Goal: Task Accomplishment & Management: Manage account settings

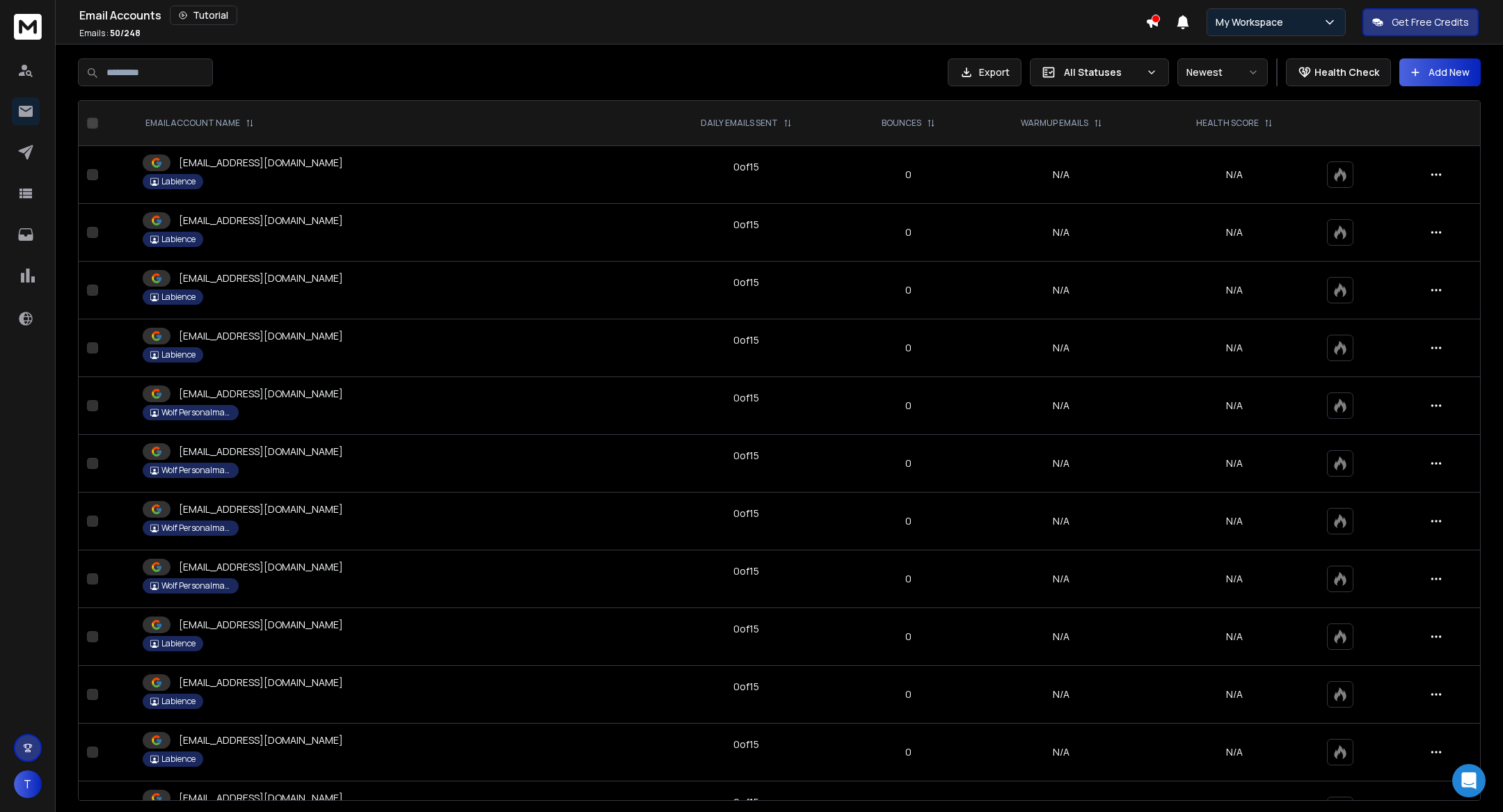
click at [1280, 23] on p "My Workspace" at bounding box center [1251, 22] width 73 height 14
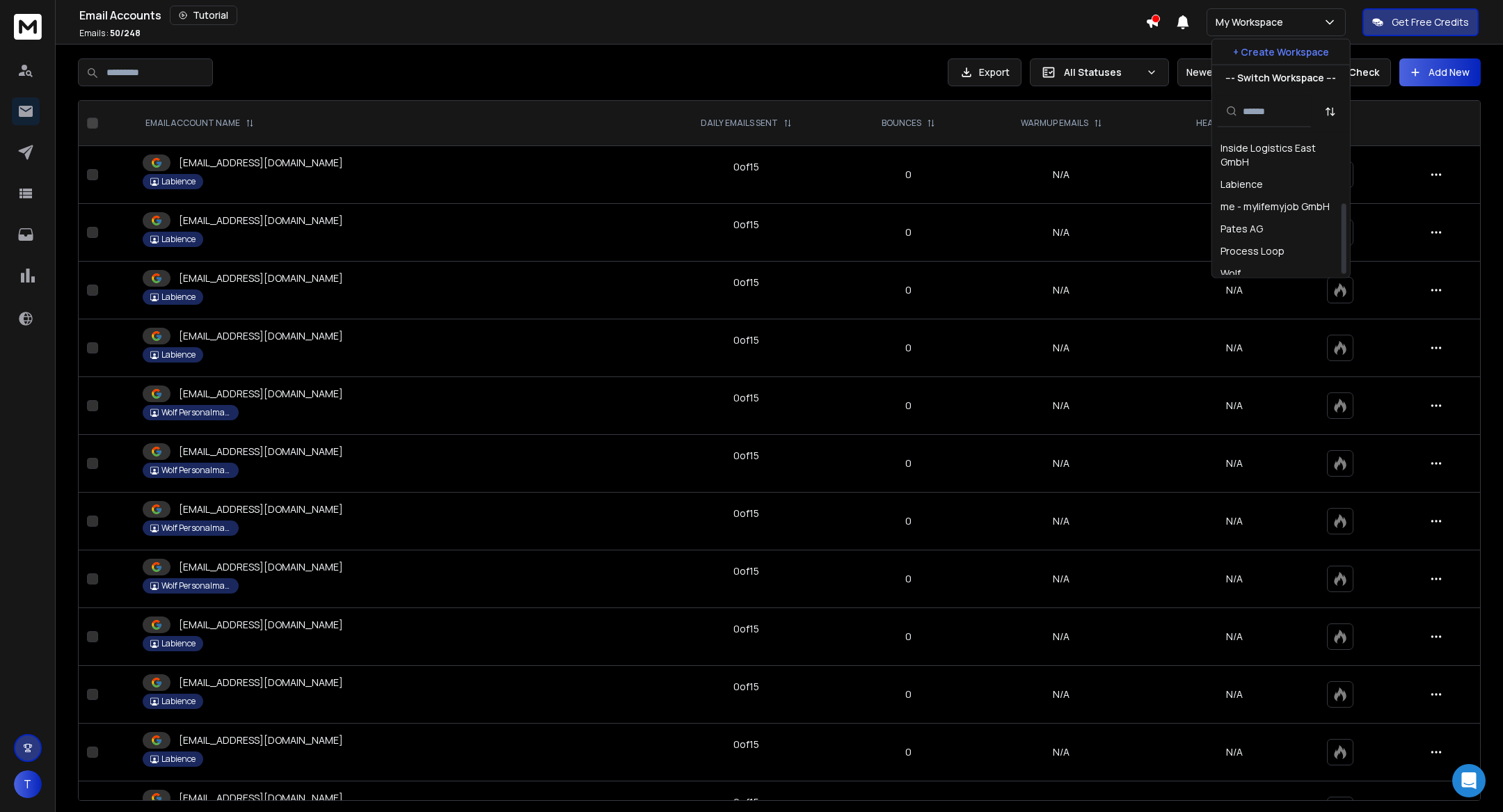
scroll to position [134, 0]
click at [36, 158] on link at bounding box center [25, 152] width 28 height 28
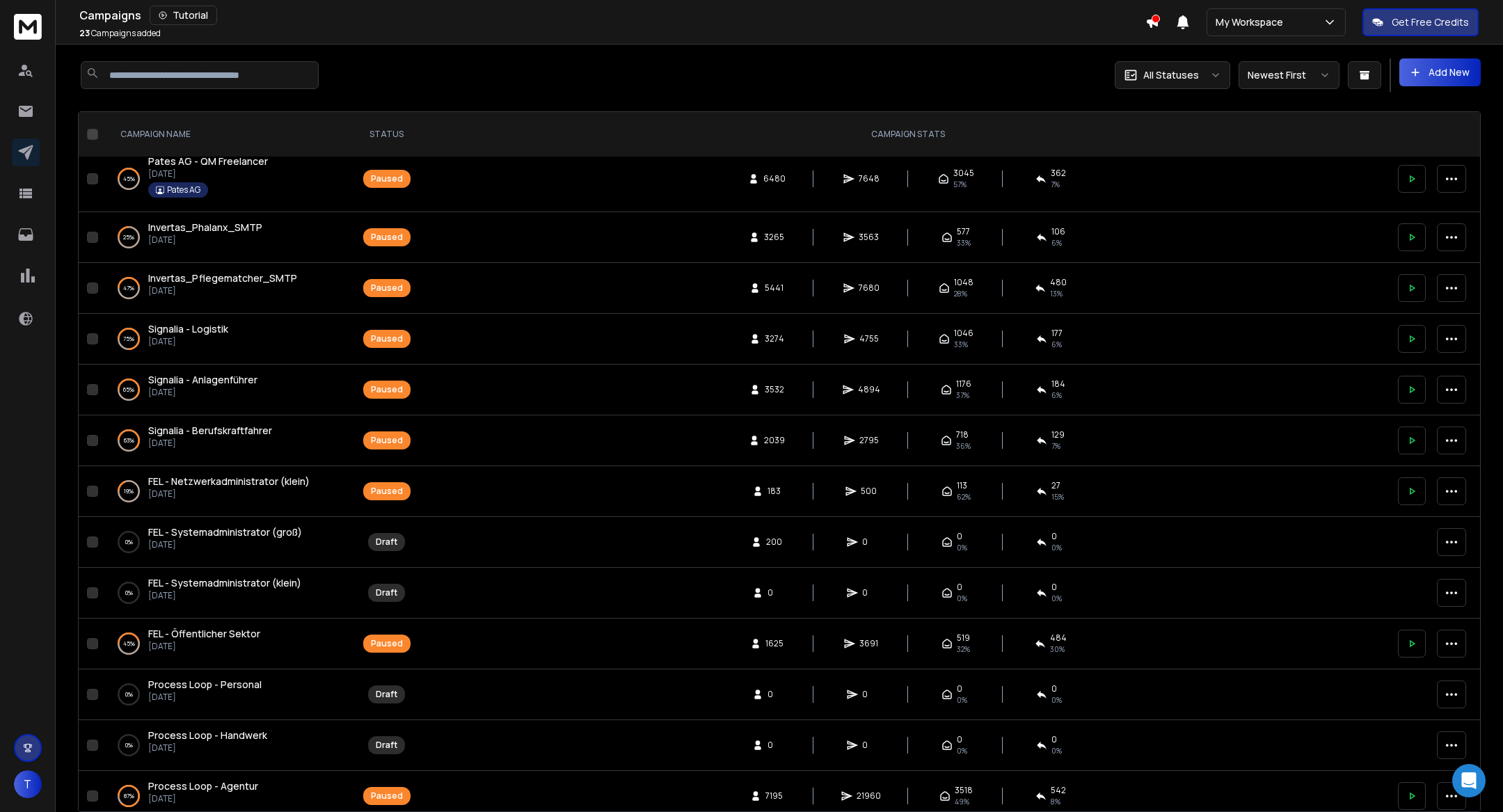
scroll to position [635, 0]
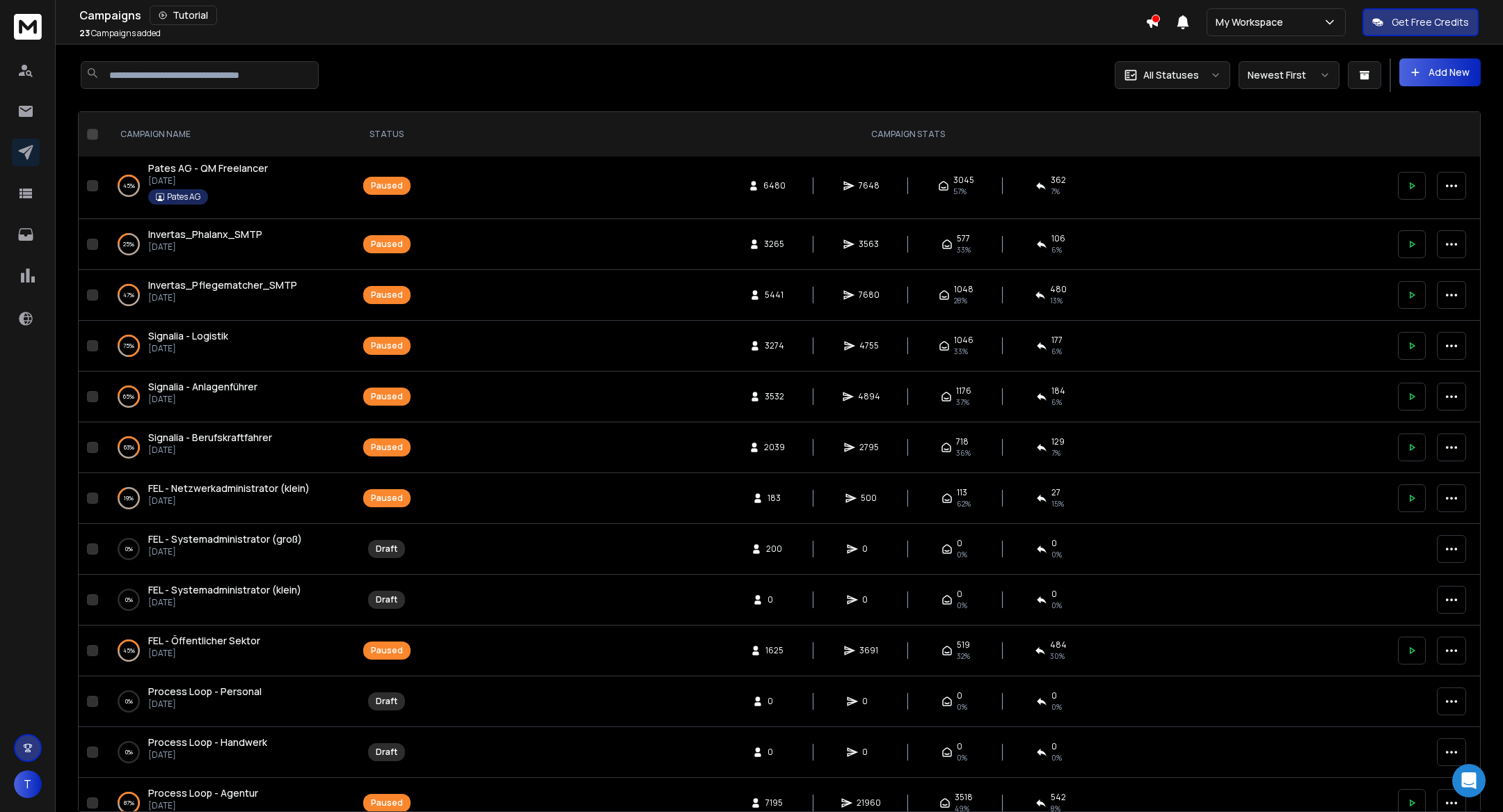
click at [218, 329] on span "Signalia - Logistik" at bounding box center [188, 336] width 80 height 14
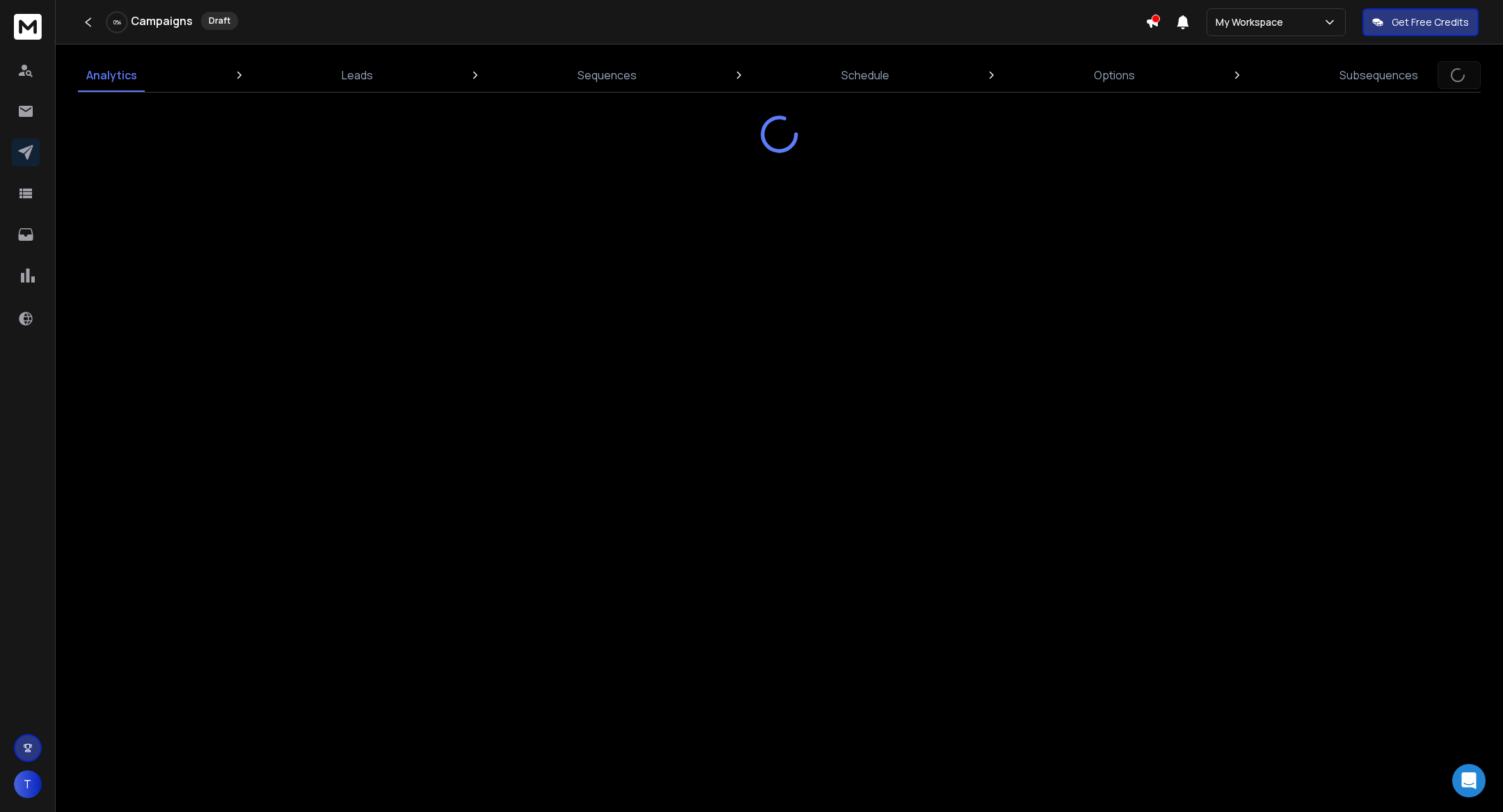
click at [382, 69] on div "Analytics Leads Sequences Schedule Options Subsequences" at bounding box center [752, 75] width 1348 height 34
click at [369, 69] on p "Leads" at bounding box center [357, 75] width 31 height 16
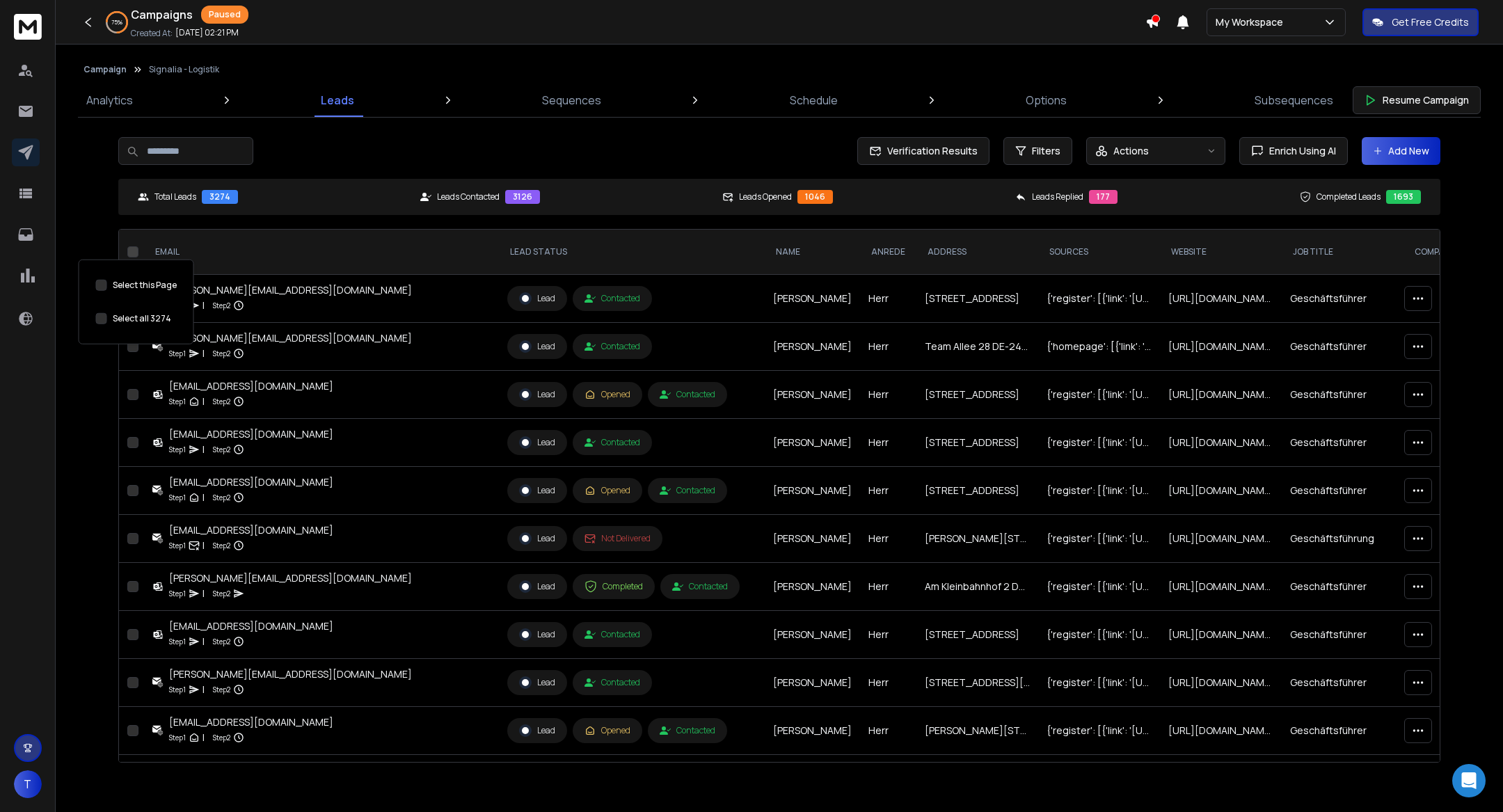
click at [133, 247] on button "Select this Page" at bounding box center [134, 253] width 12 height 12
click at [136, 317] on label "Select all 3274" at bounding box center [141, 319] width 58 height 12
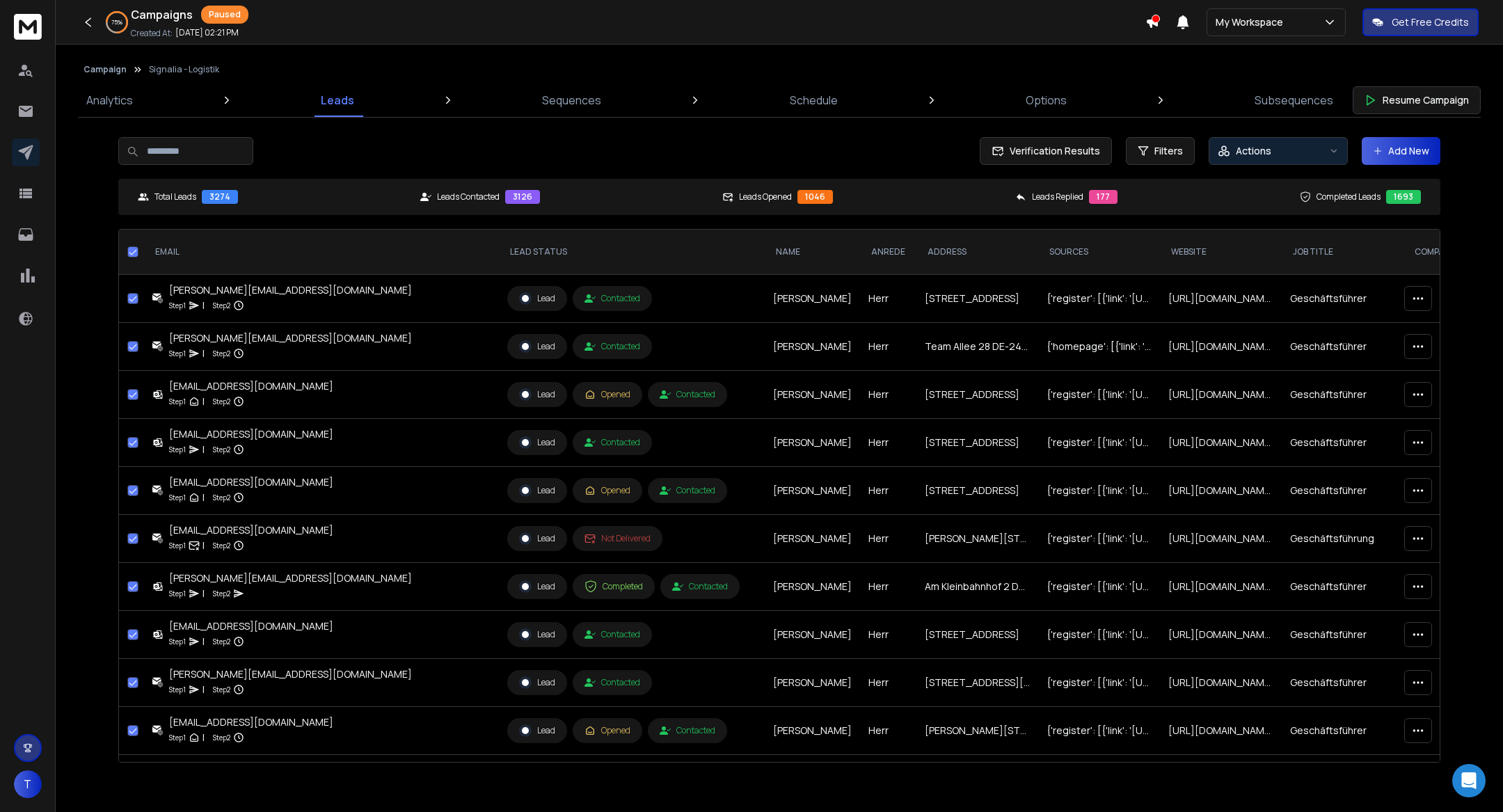
click at [1294, 142] on button "Actions" at bounding box center [1278, 151] width 139 height 28
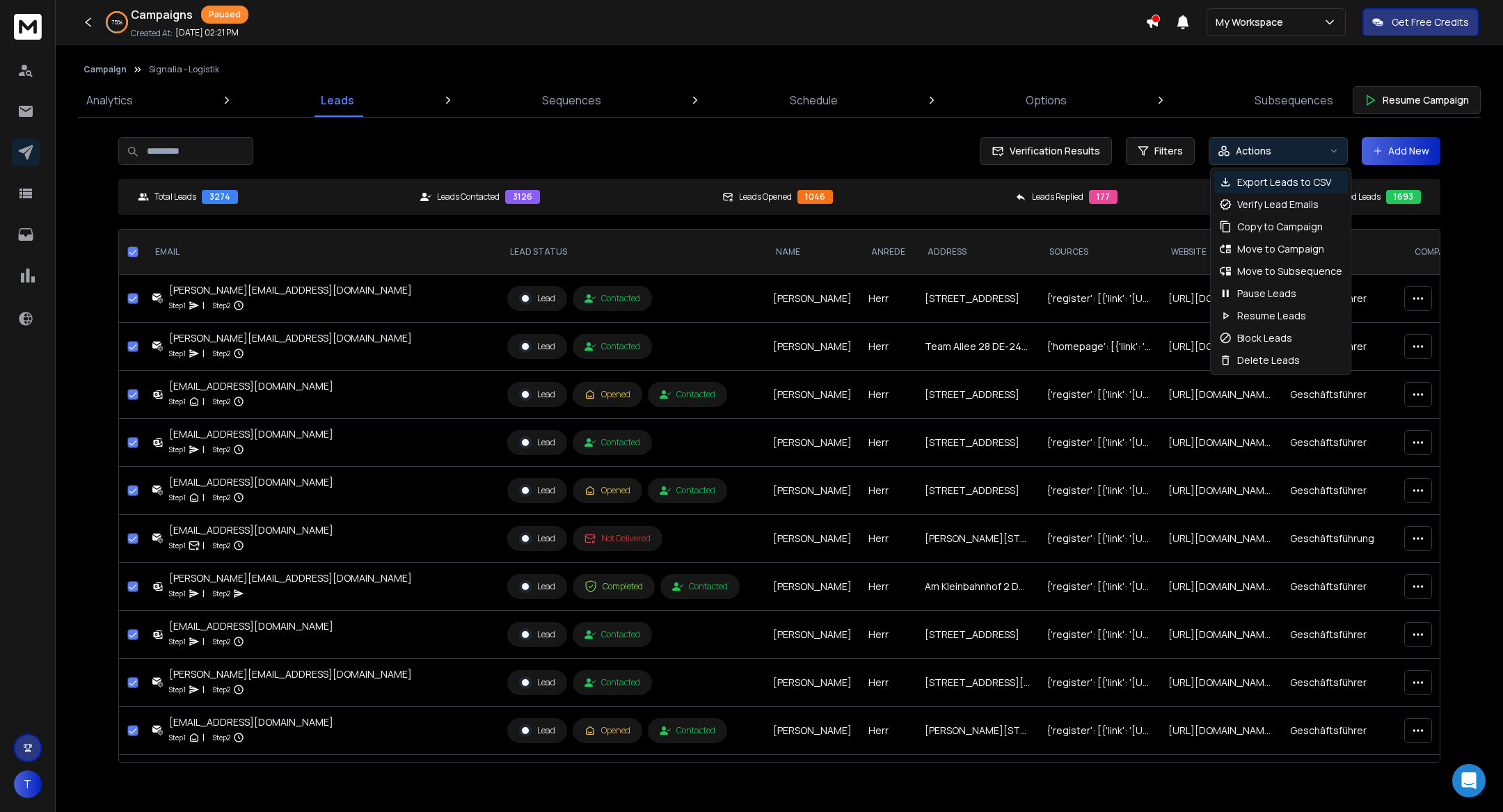
click at [1294, 142] on button "Actions" at bounding box center [1278, 151] width 139 height 28
click at [1294, 145] on div "Actions" at bounding box center [1270, 151] width 105 height 14
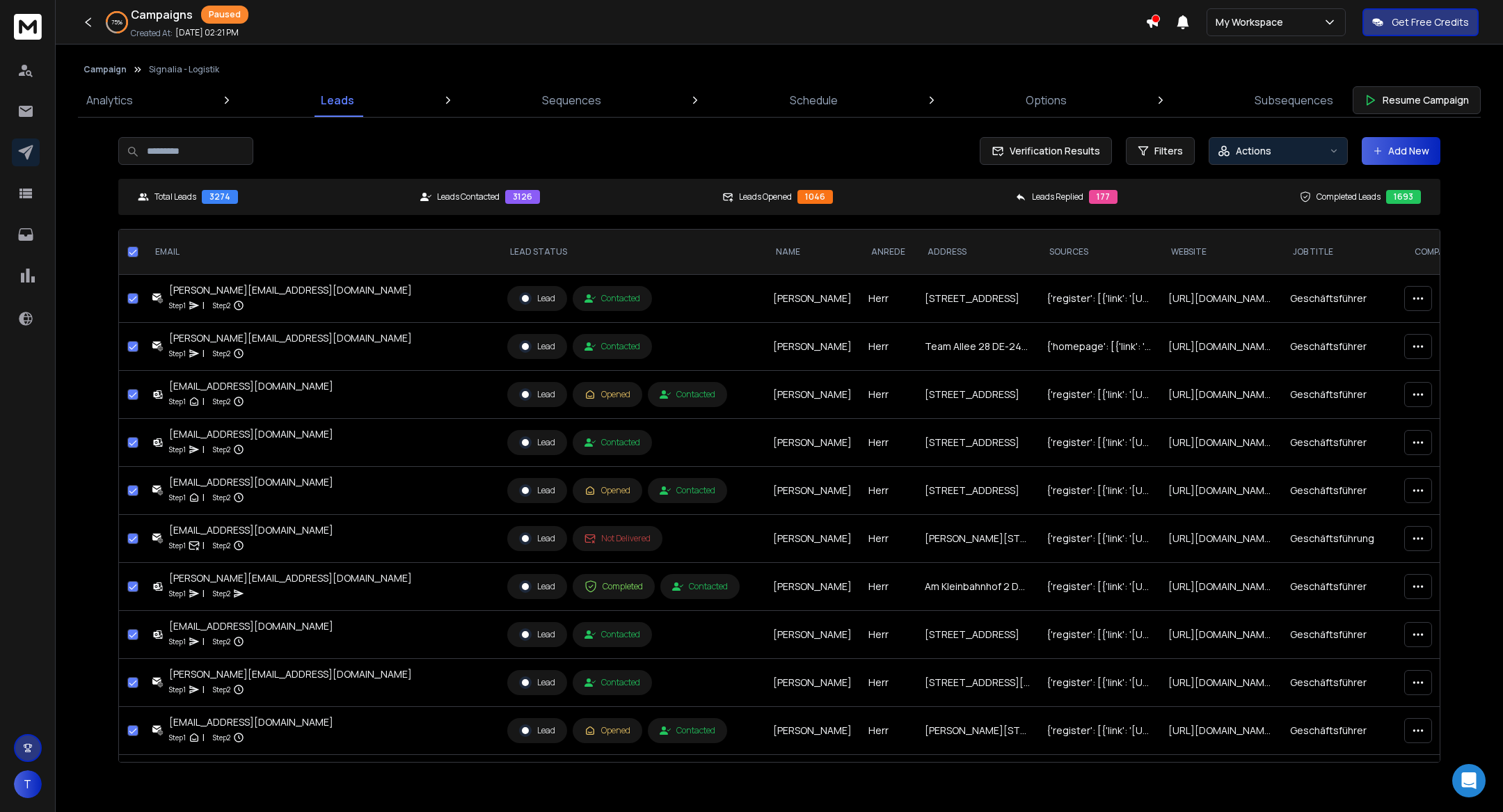
click at [1299, 146] on div "Actions" at bounding box center [1270, 151] width 105 height 14
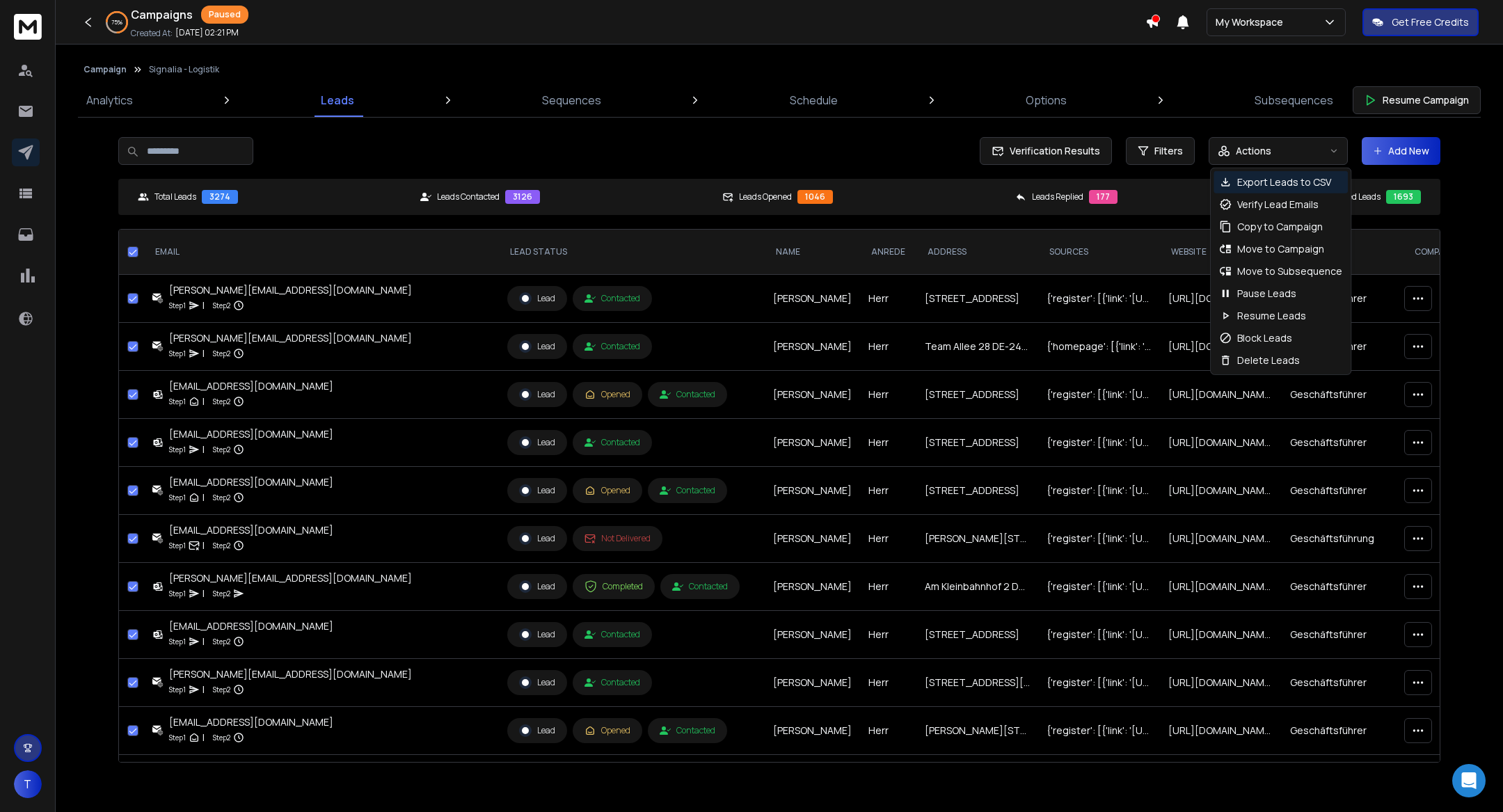
click at [1309, 183] on p "Export Leads to CSV" at bounding box center [1283, 182] width 94 height 14
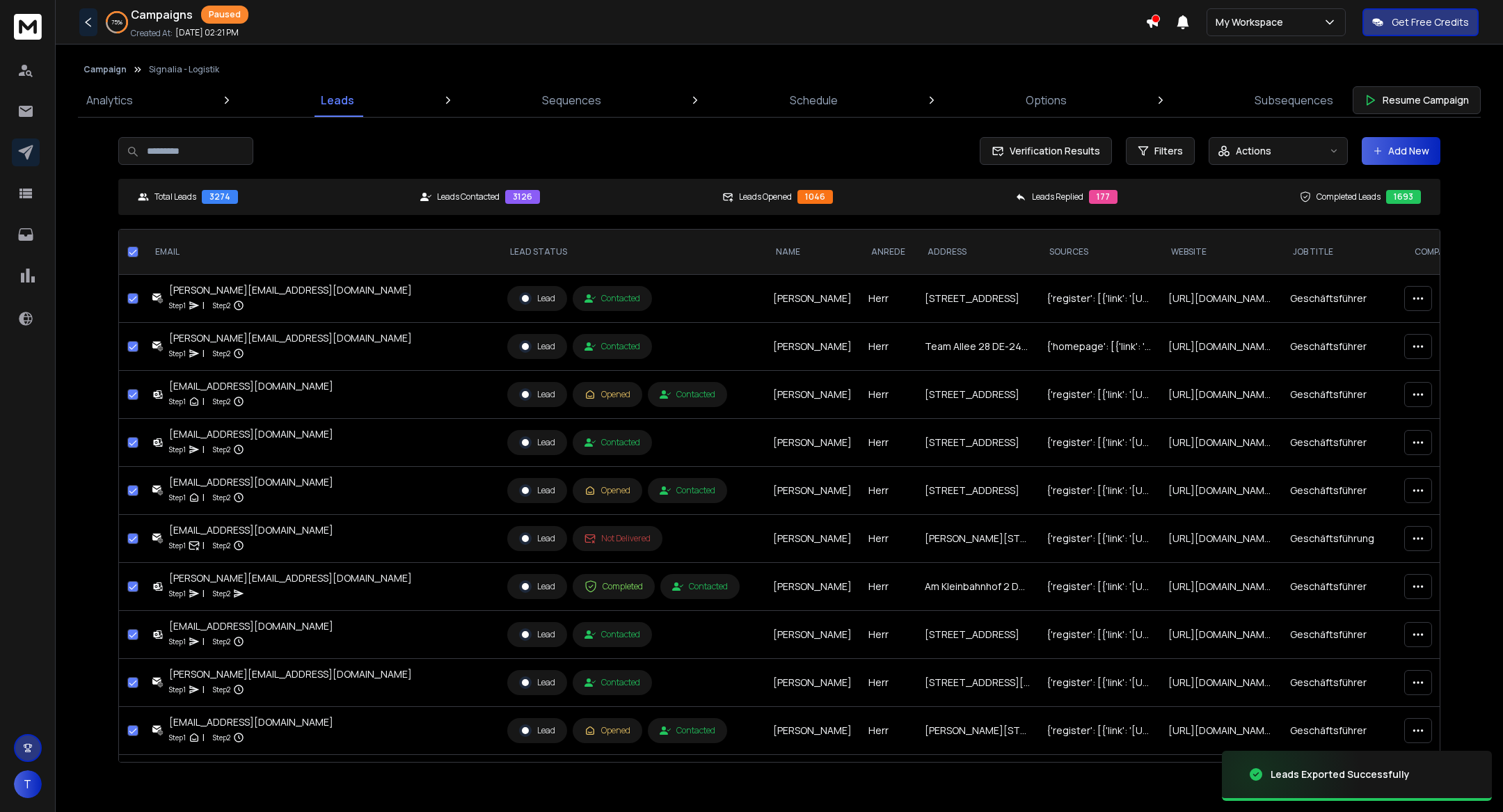
click at [86, 21] on icon at bounding box center [88, 22] width 13 height 13
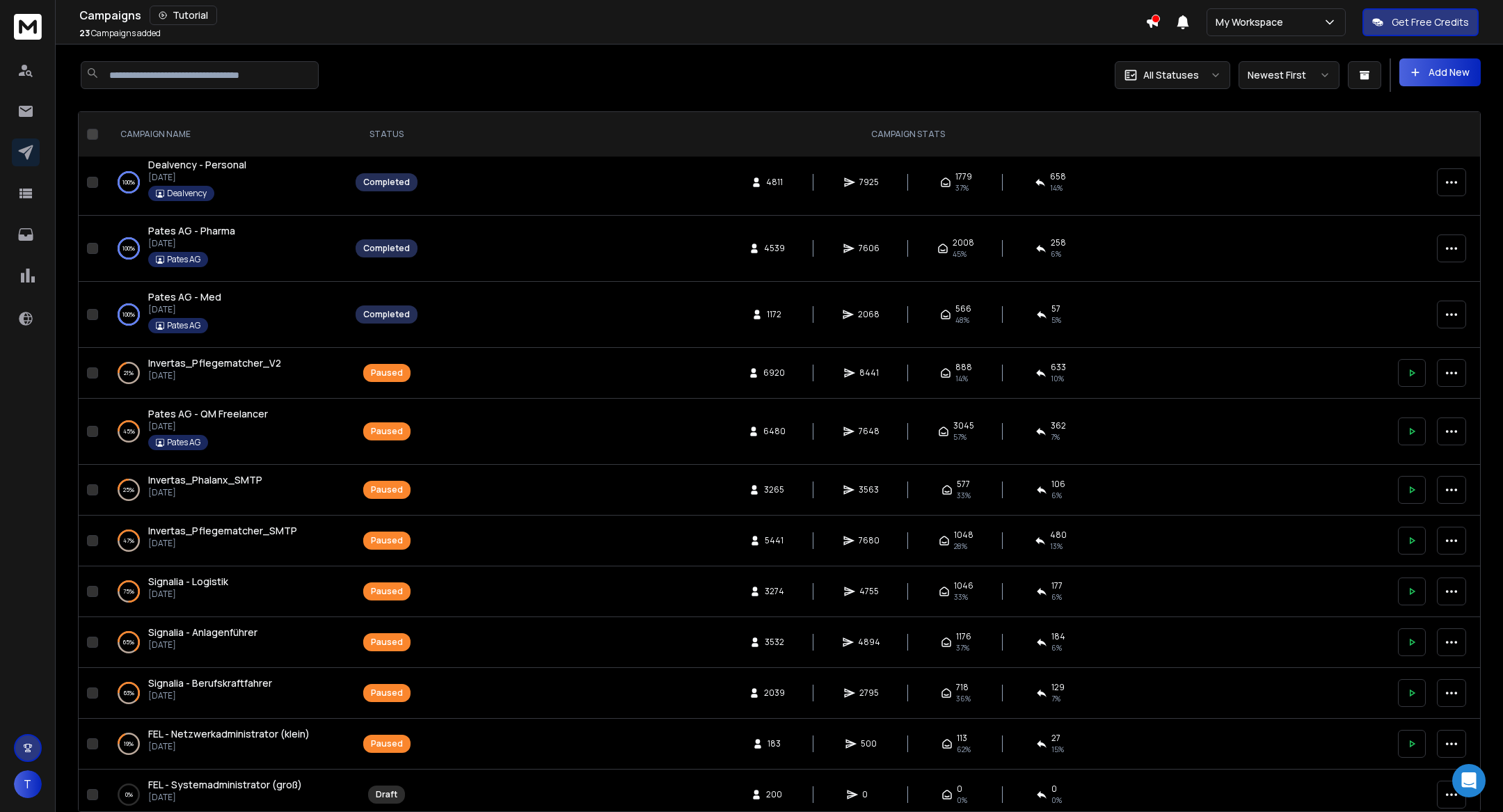
scroll to position [393, 0]
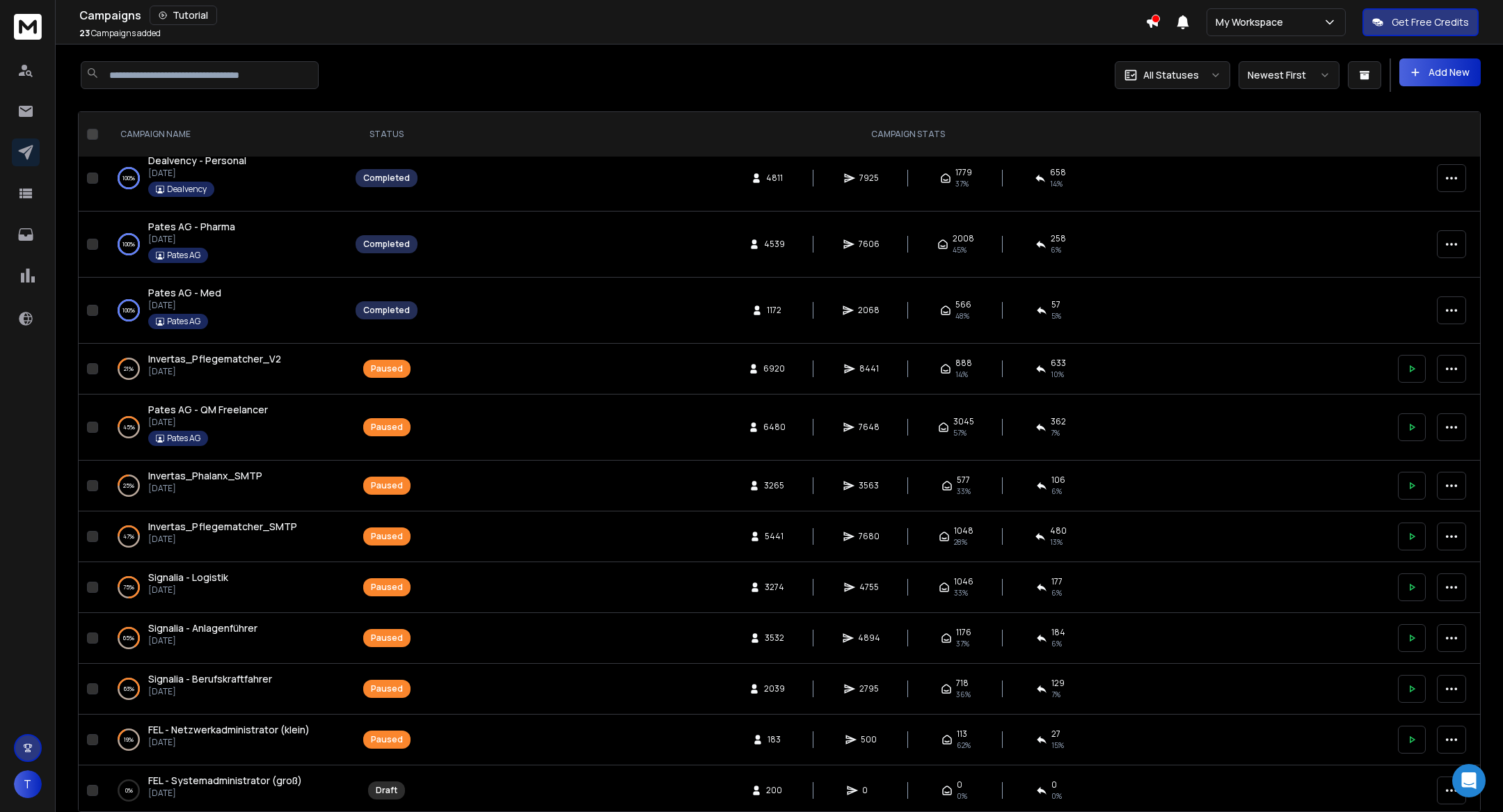
click at [231, 621] on span "Signalia - Anlagenführer" at bounding box center [202, 628] width 109 height 14
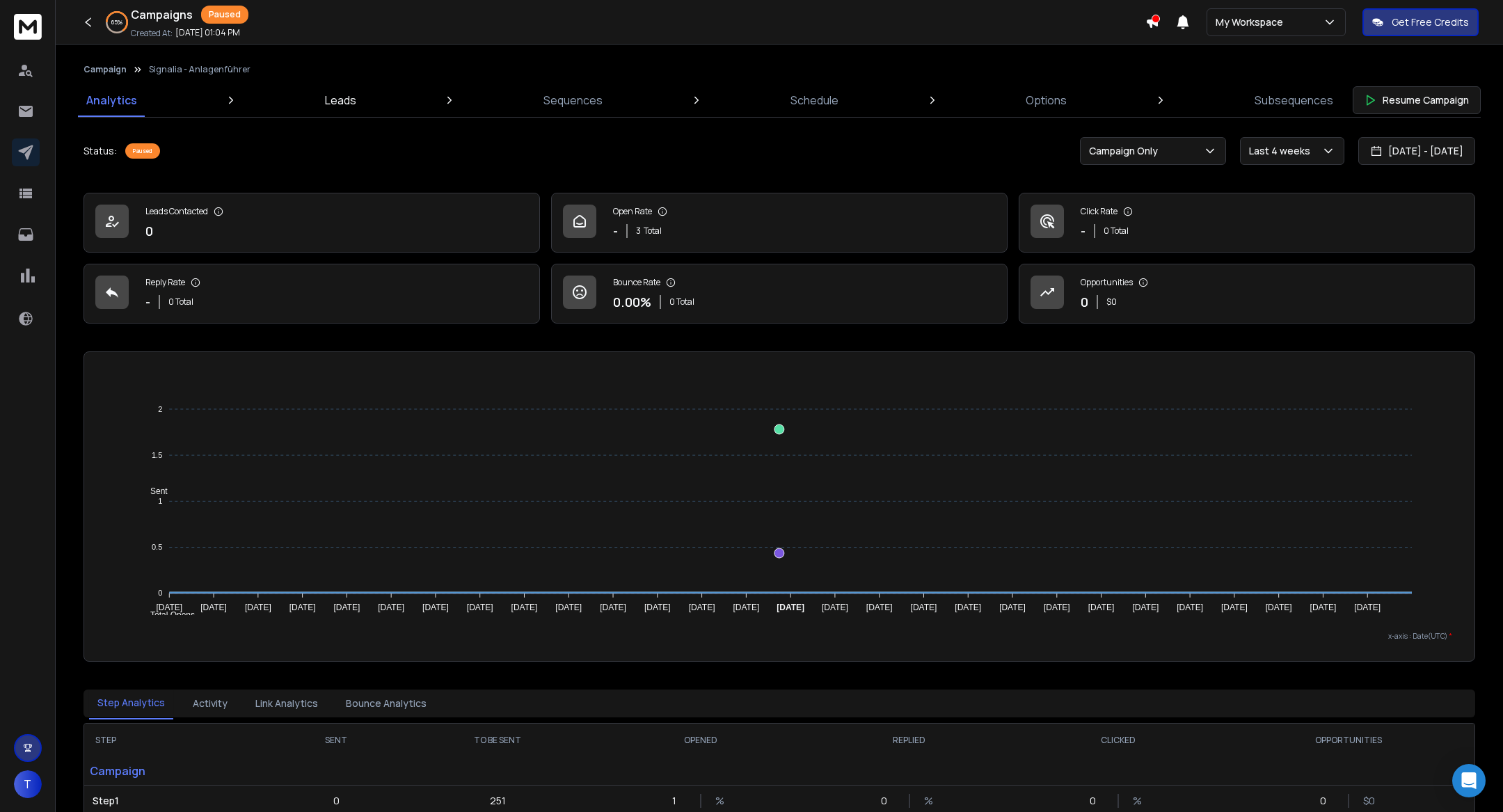
click at [341, 106] on p "Leads" at bounding box center [341, 100] width 31 height 16
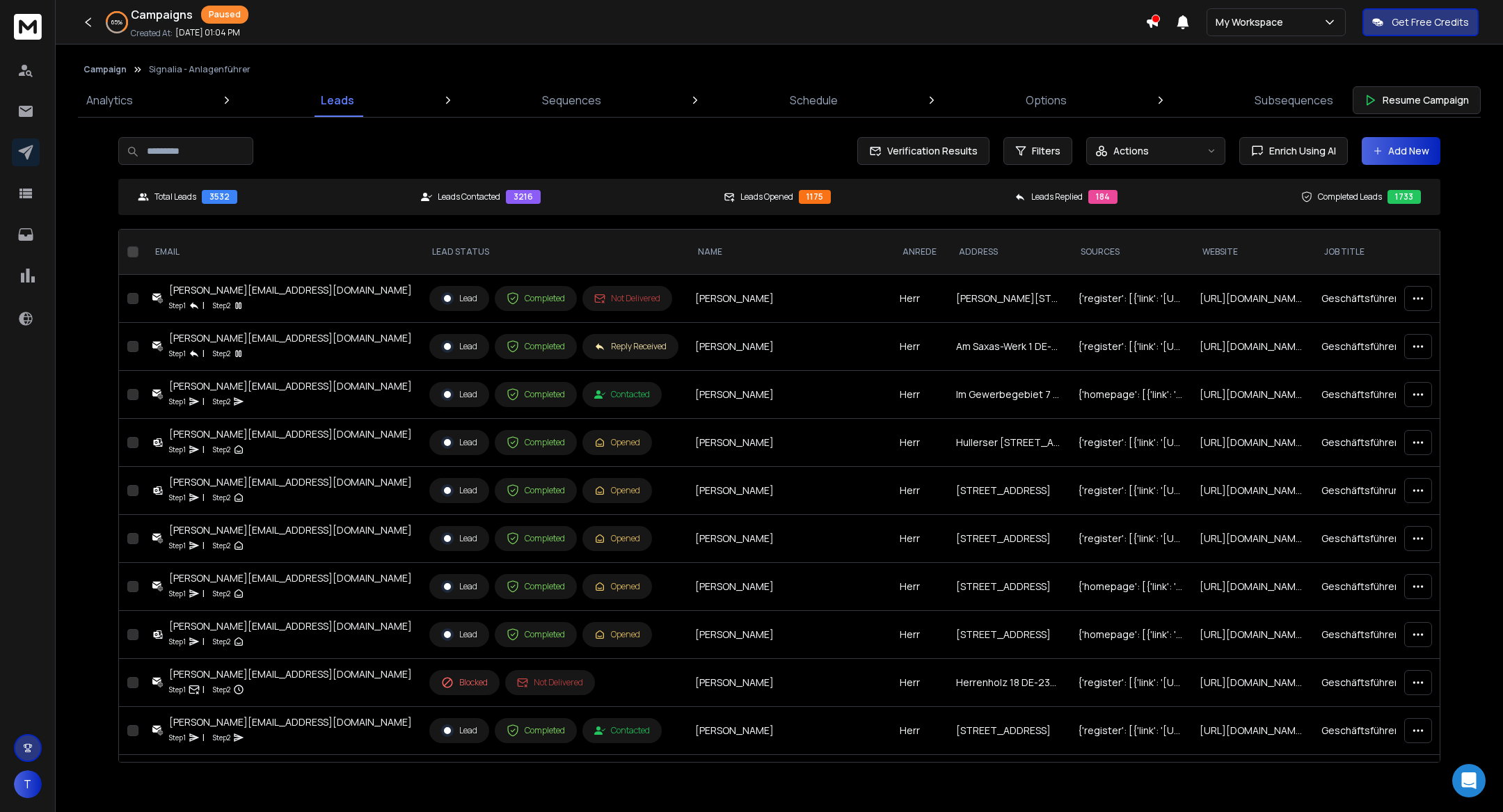
click at [135, 245] on th at bounding box center [132, 252] width 25 height 45
click at [135, 251] on button "Select this Page" at bounding box center [134, 253] width 12 height 12
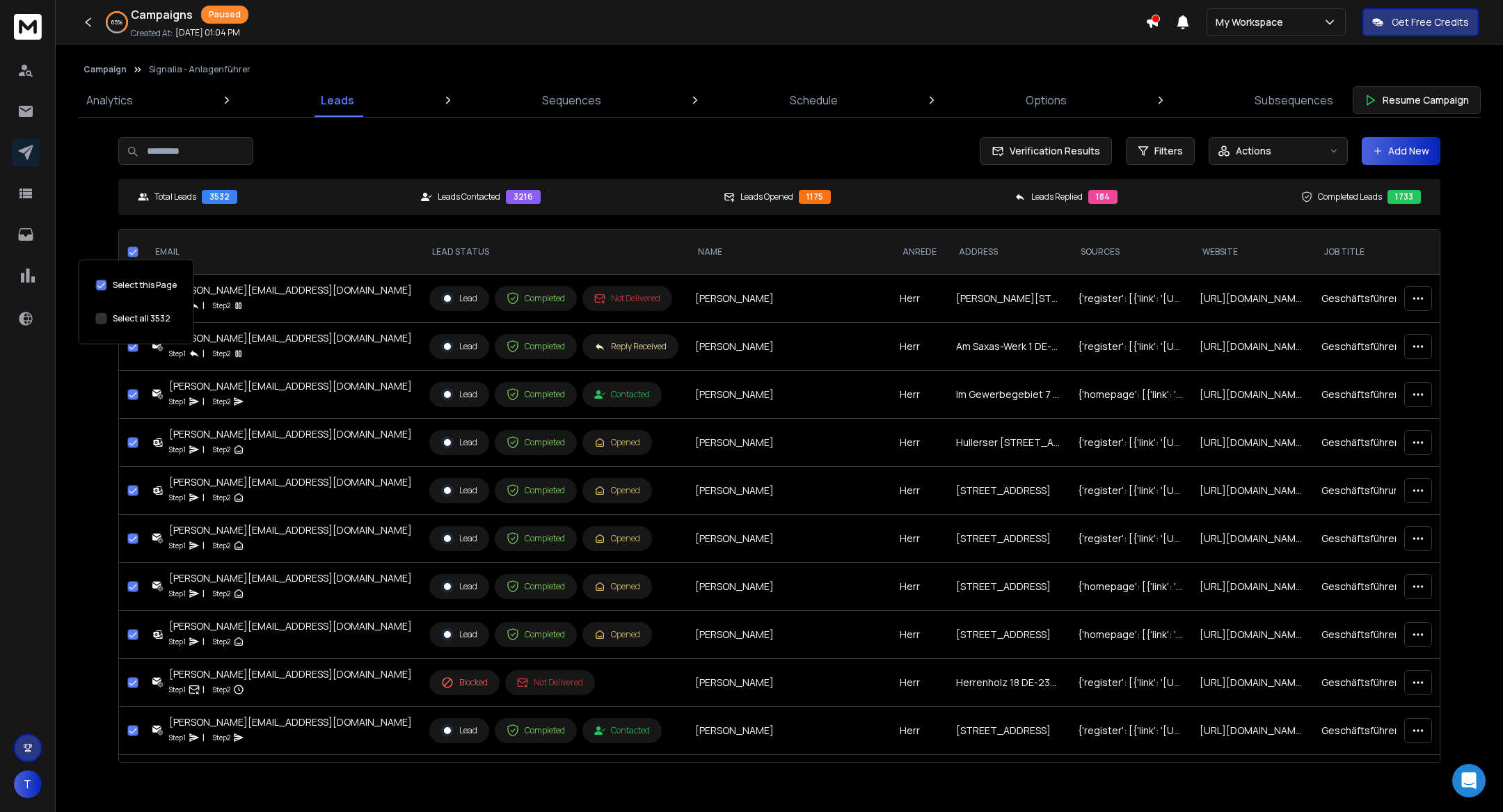
click at [104, 314] on button "Select this Page" at bounding box center [102, 319] width 12 height 12
click at [1299, 144] on div "Actions" at bounding box center [1270, 151] width 105 height 14
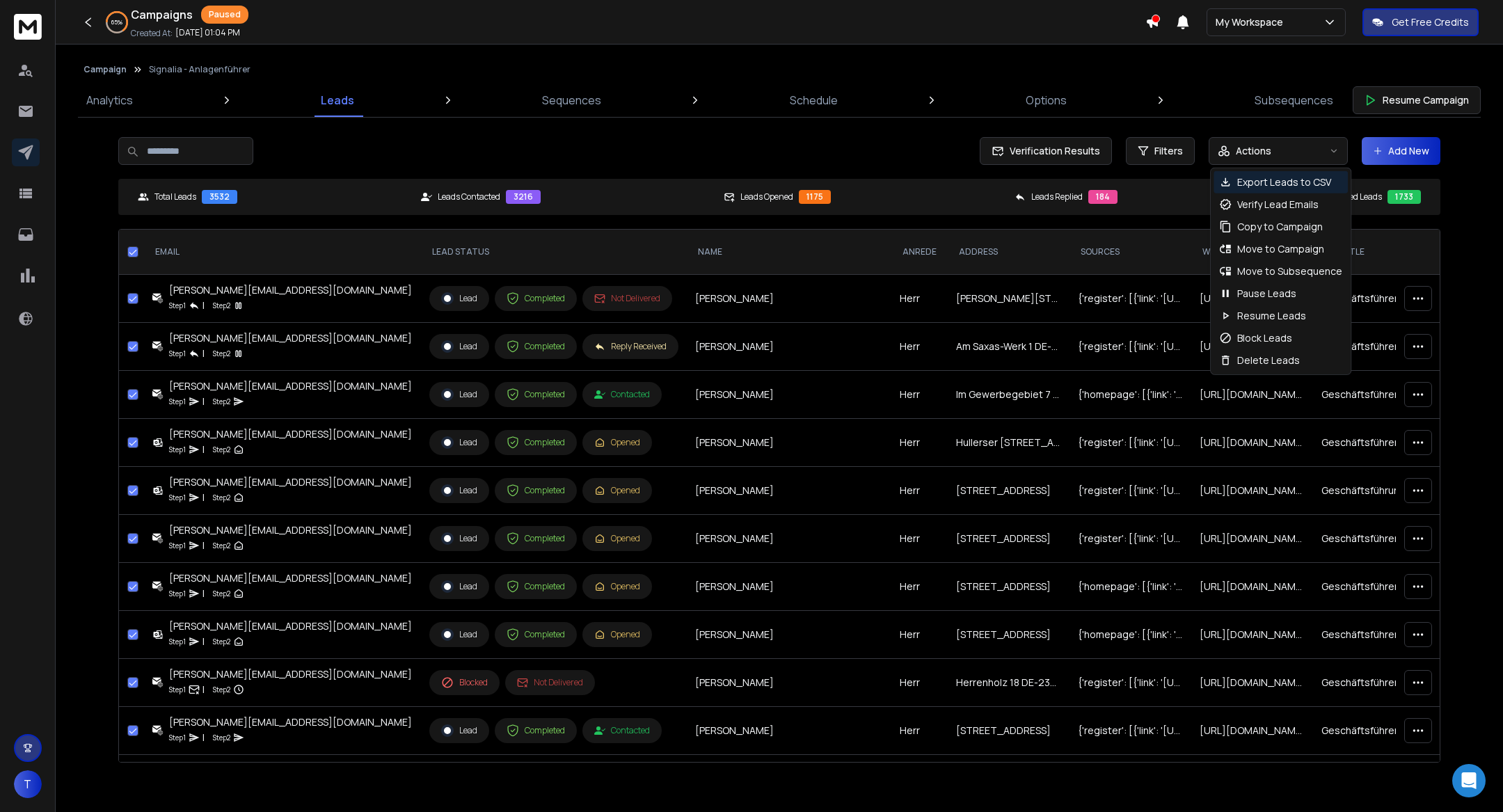
click at [1264, 182] on p "Export Leads to CSV" at bounding box center [1283, 182] width 94 height 14
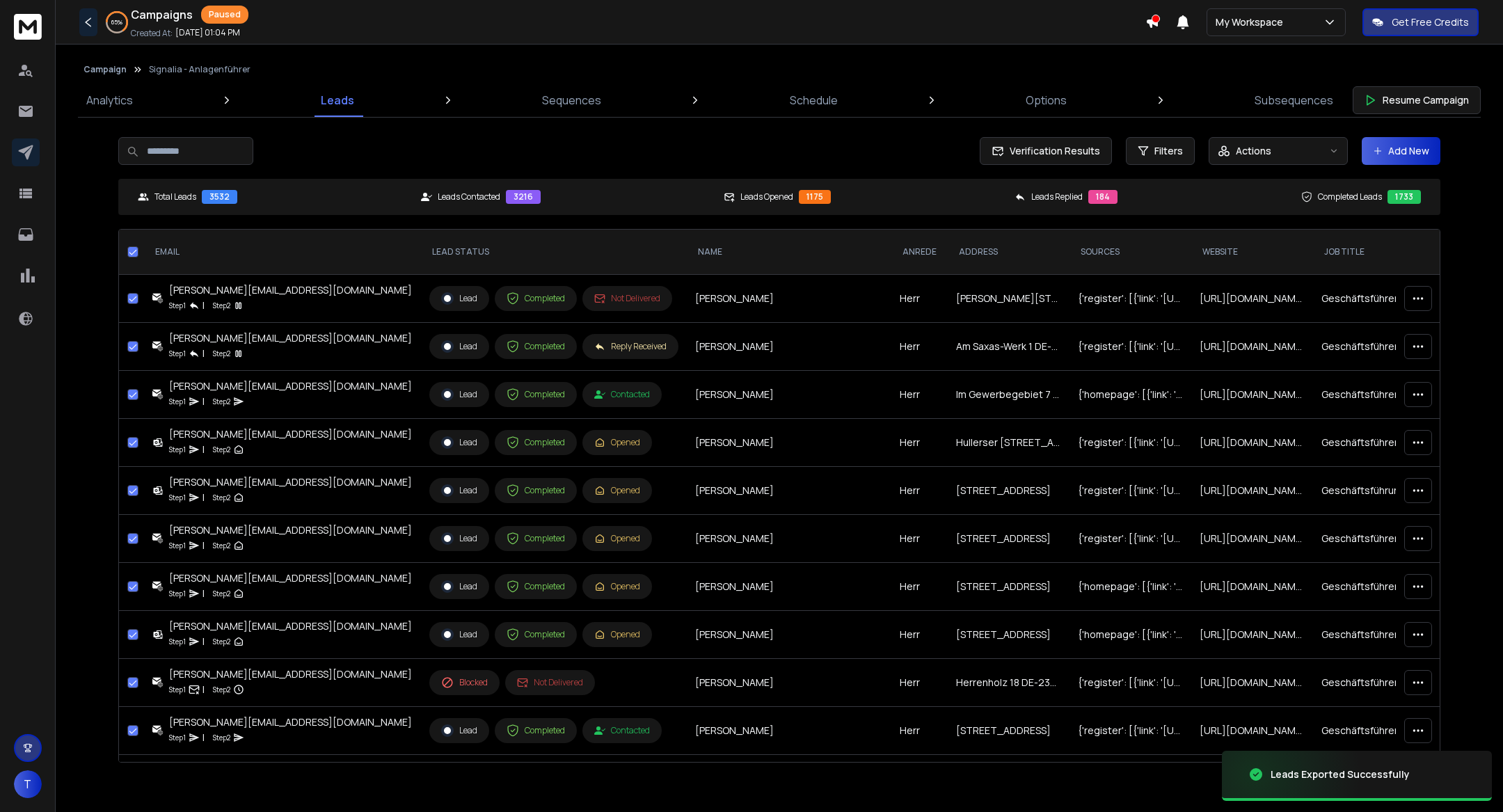
click at [90, 18] on icon at bounding box center [88, 21] width 6 height 9
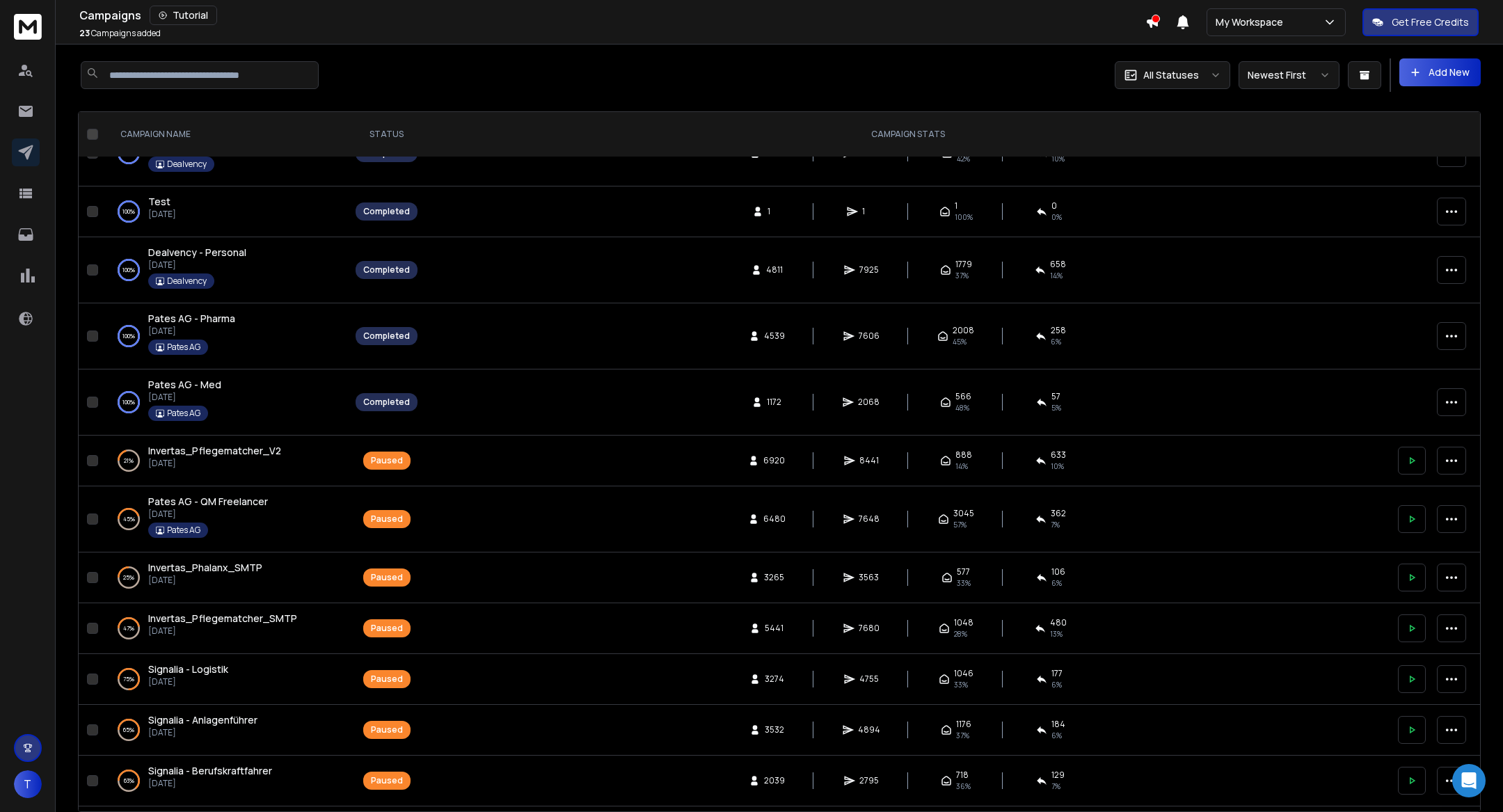
scroll to position [306, 0]
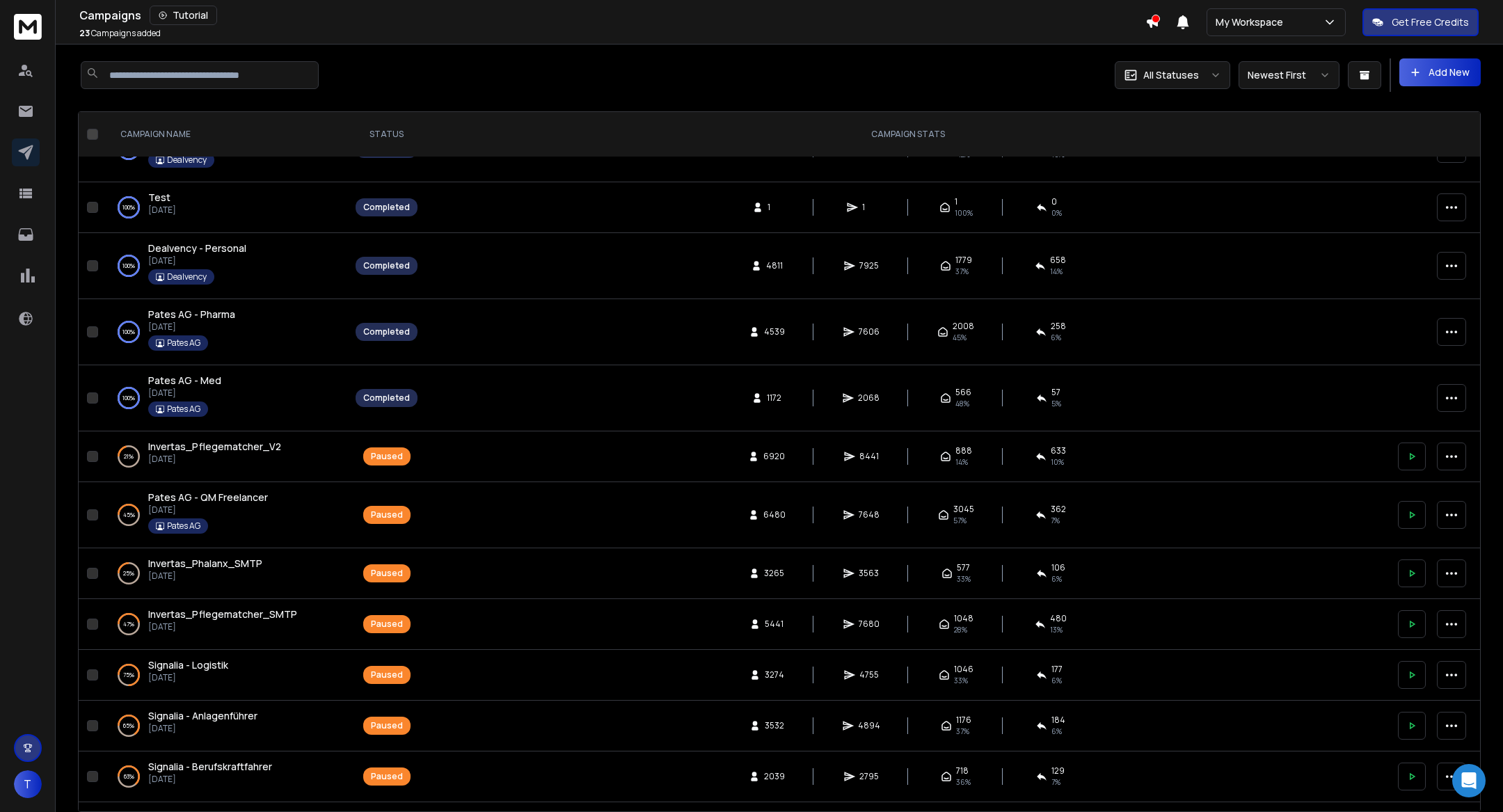
click at [241, 712] on span "Signalia - Anlagenführer" at bounding box center [202, 716] width 109 height 14
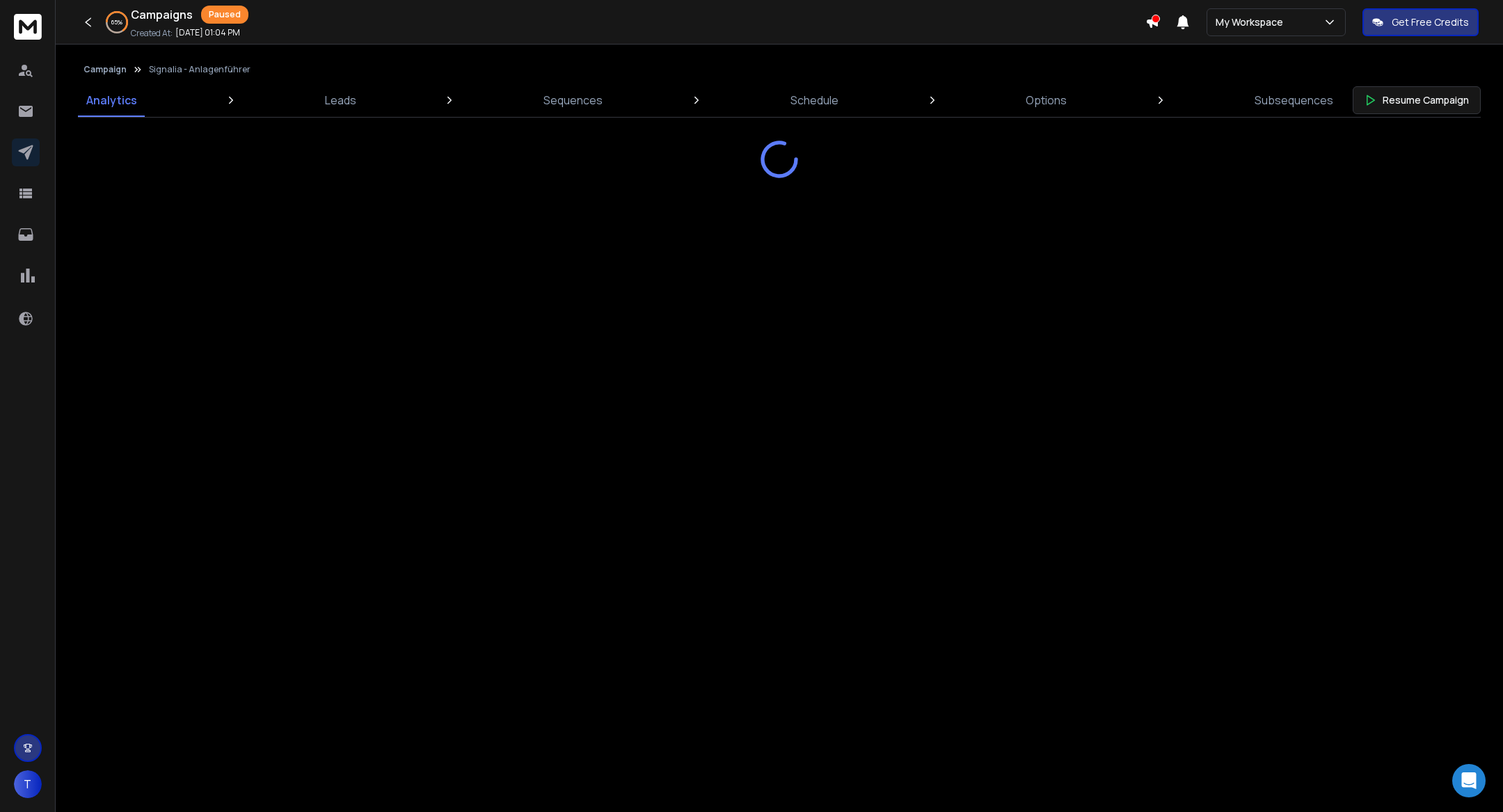
click at [98, 28] on div "65 % Campaigns Paused Created At: [DATE] 01:04 PM" at bounding box center [164, 22] width 169 height 34
click at [98, 27] on div "65 % Campaigns Paused Created At: [DATE] 01:04 PM" at bounding box center [164, 22] width 169 height 34
click at [86, 20] on icon at bounding box center [88, 22] width 13 height 13
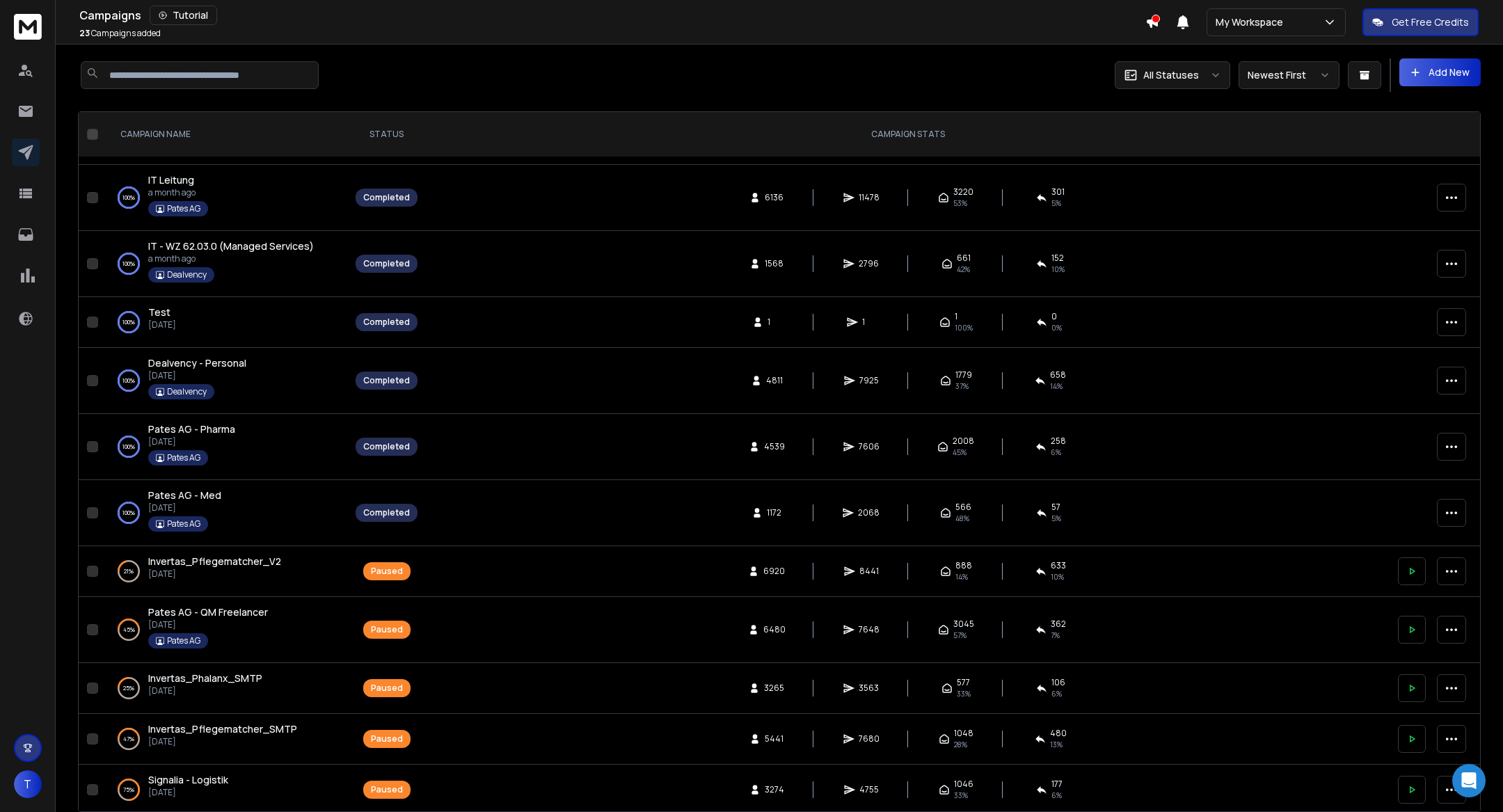
scroll to position [363, 0]
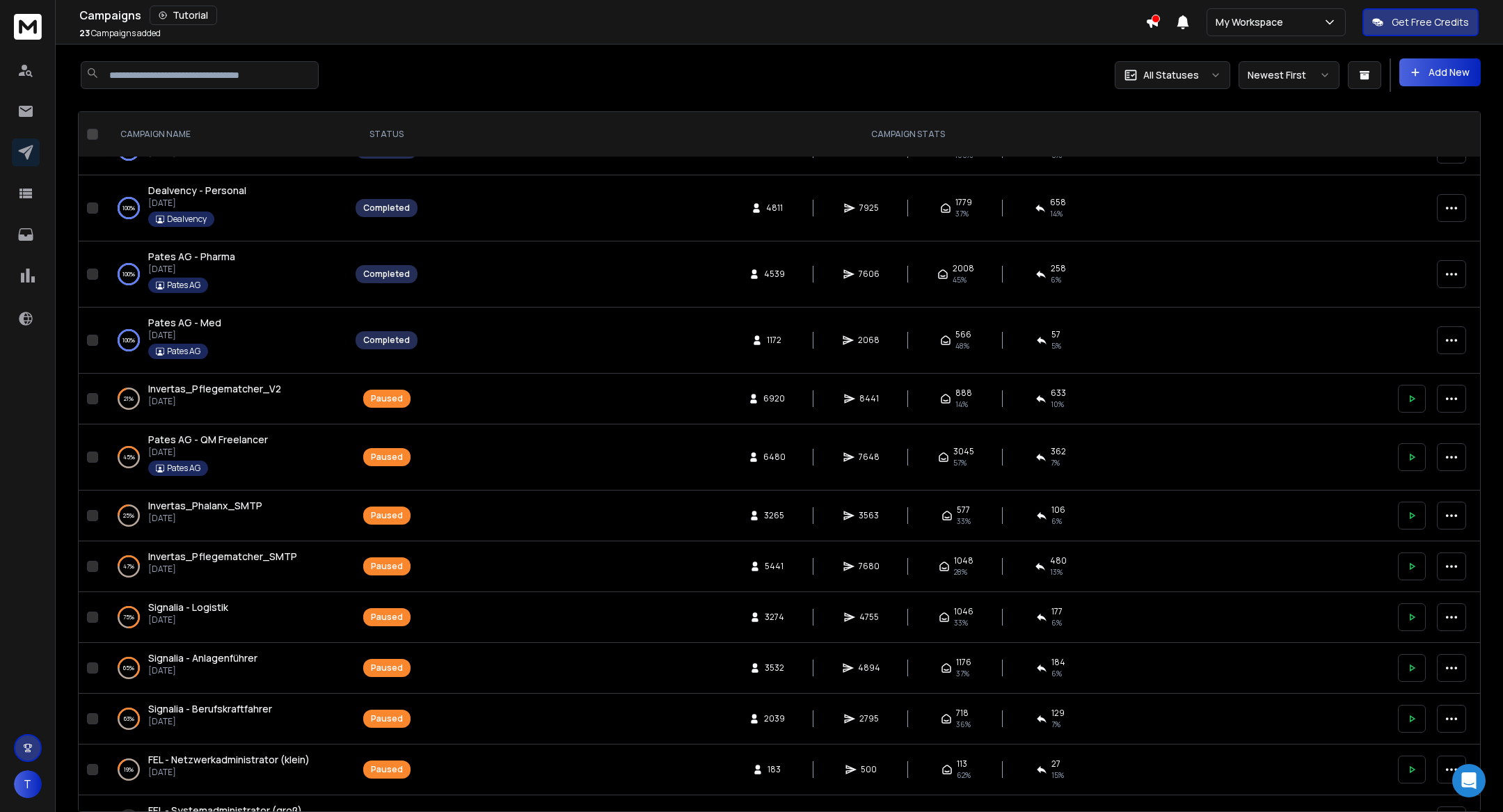
click at [247, 702] on span "Signalia - Berufskraftfahrer" at bounding box center [210, 708] width 124 height 14
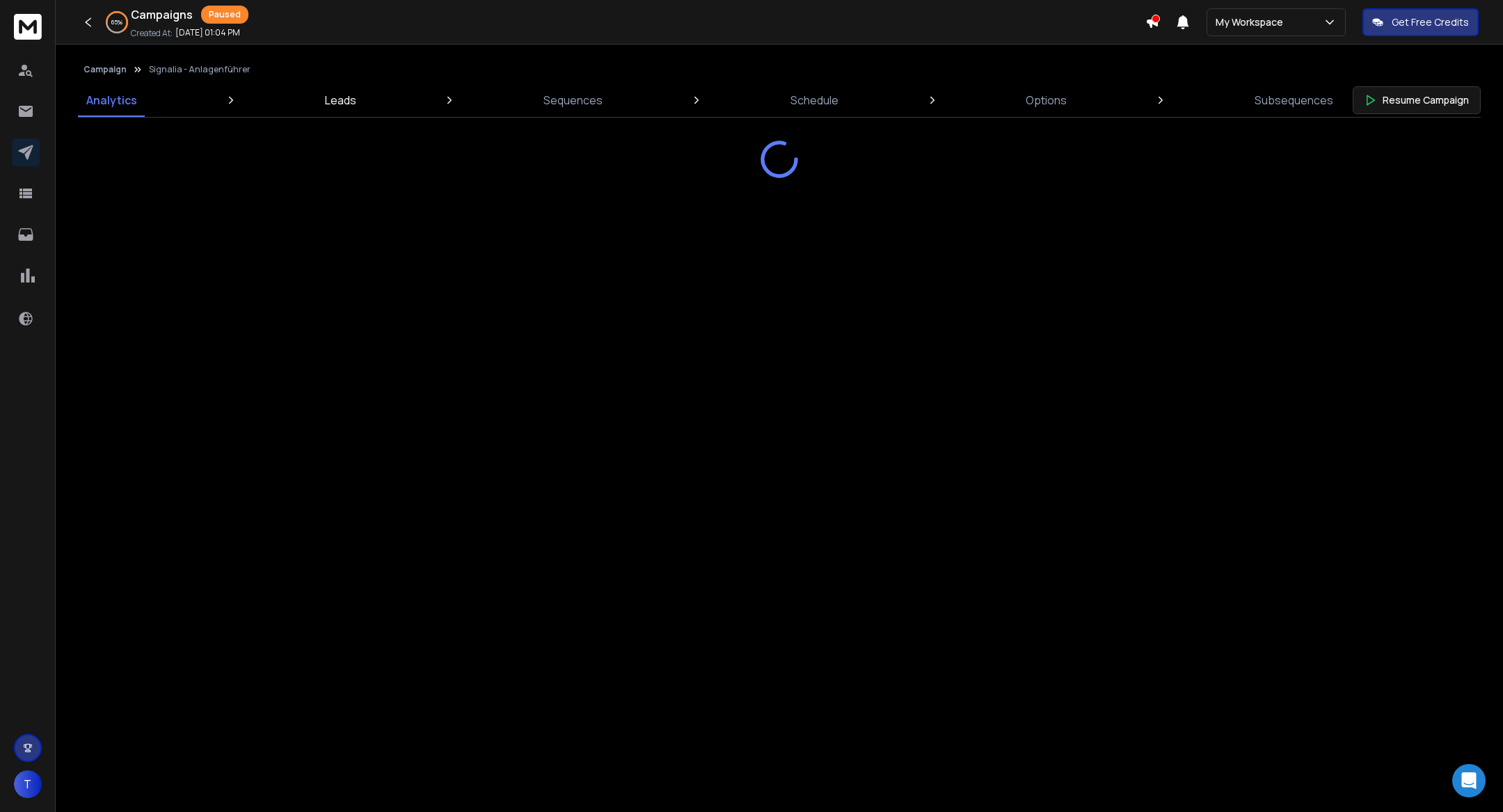
click at [347, 105] on p "Leads" at bounding box center [341, 100] width 31 height 16
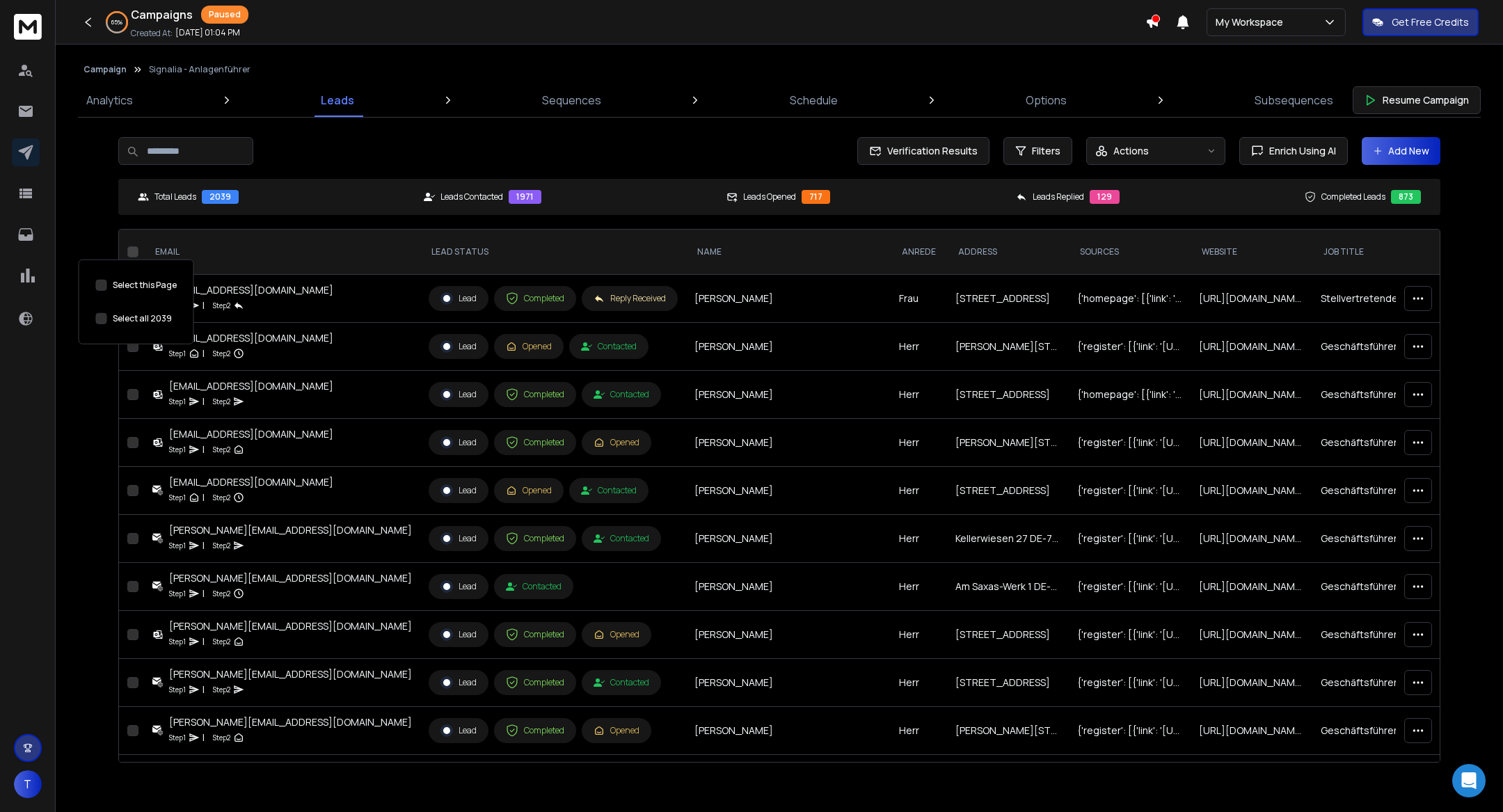
click at [128, 318] on label "Select all 2039" at bounding box center [141, 319] width 59 height 12
click at [104, 318] on button "Select this Page" at bounding box center [102, 319] width 12 height 12
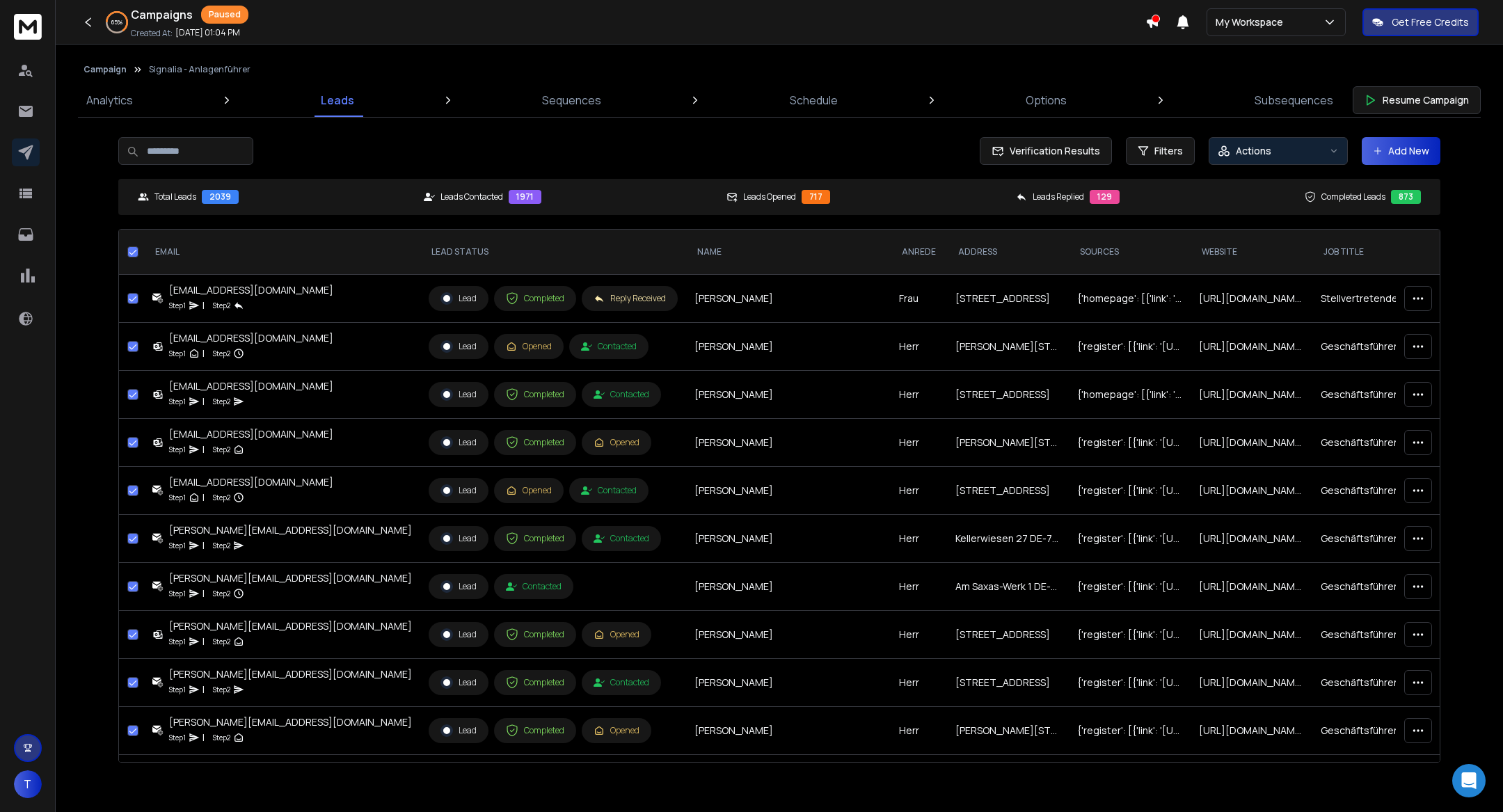
click at [1291, 157] on div "Actions" at bounding box center [1270, 151] width 105 height 14
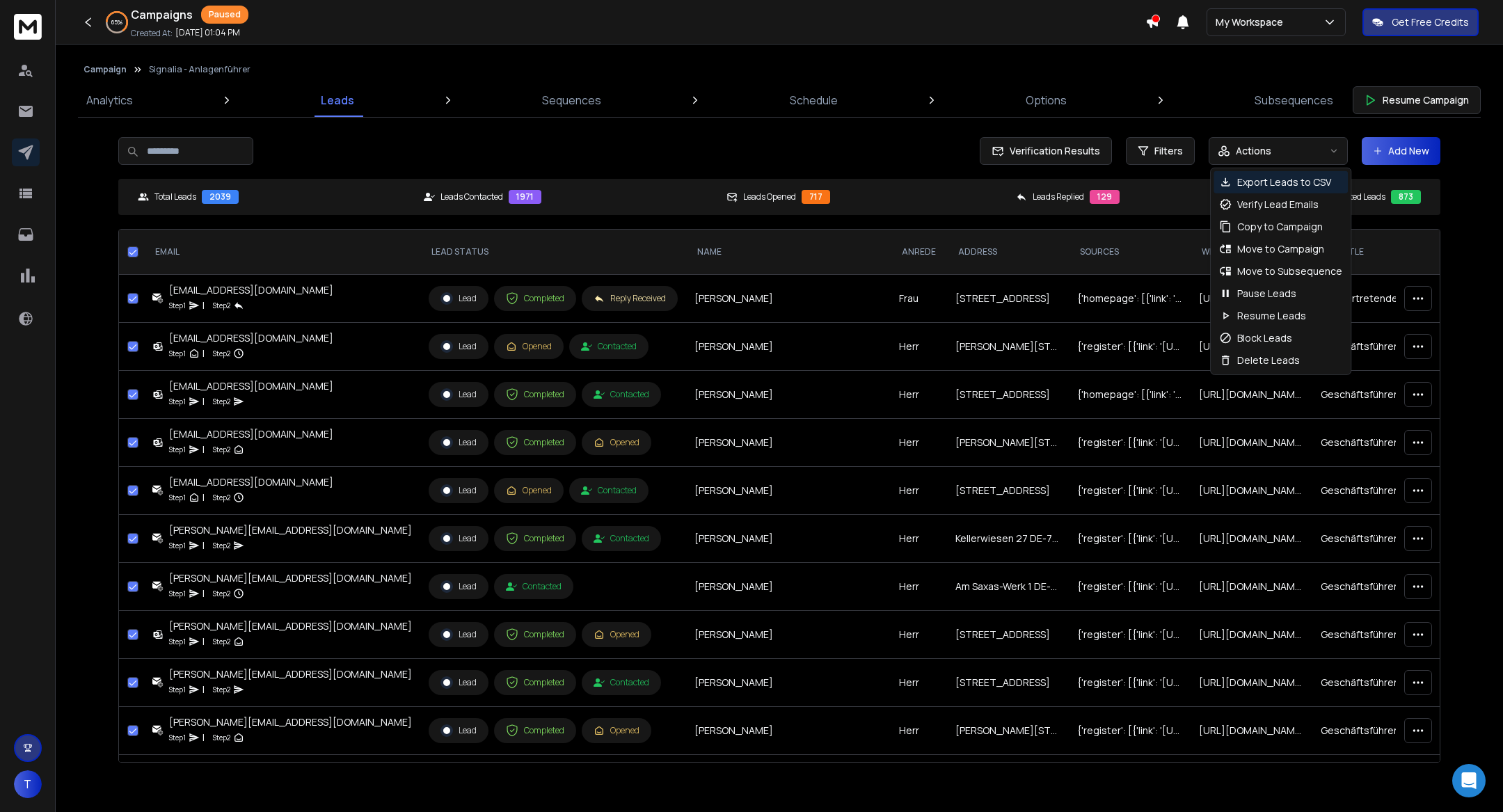
click at [1277, 181] on p "Export Leads to CSV" at bounding box center [1283, 182] width 94 height 14
